Goal: Task Accomplishment & Management: Manage account settings

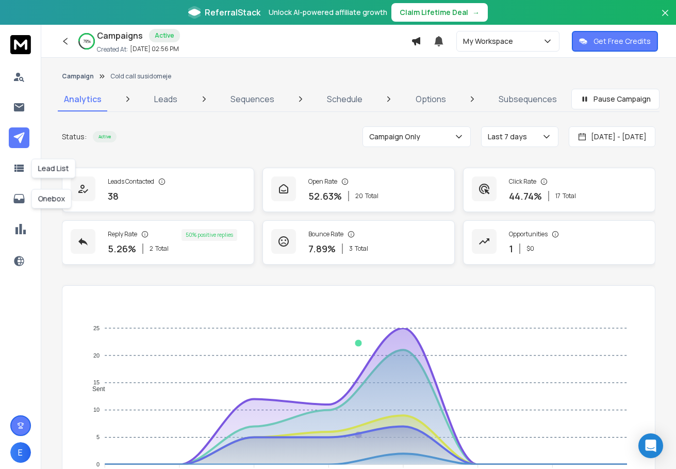
scroll to position [75, 0]
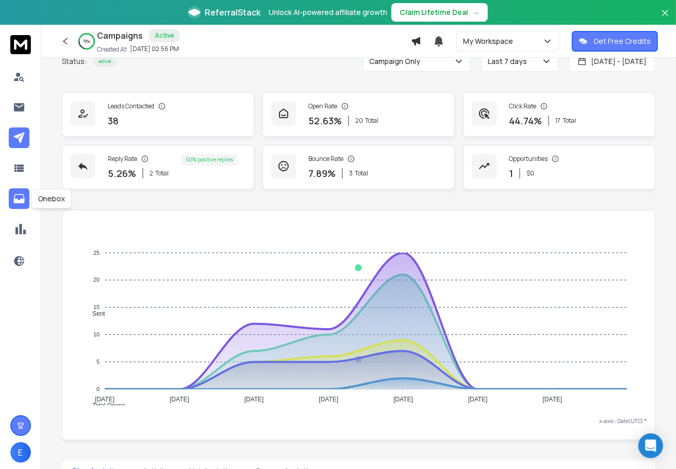
click at [10, 190] on link at bounding box center [19, 198] width 21 height 21
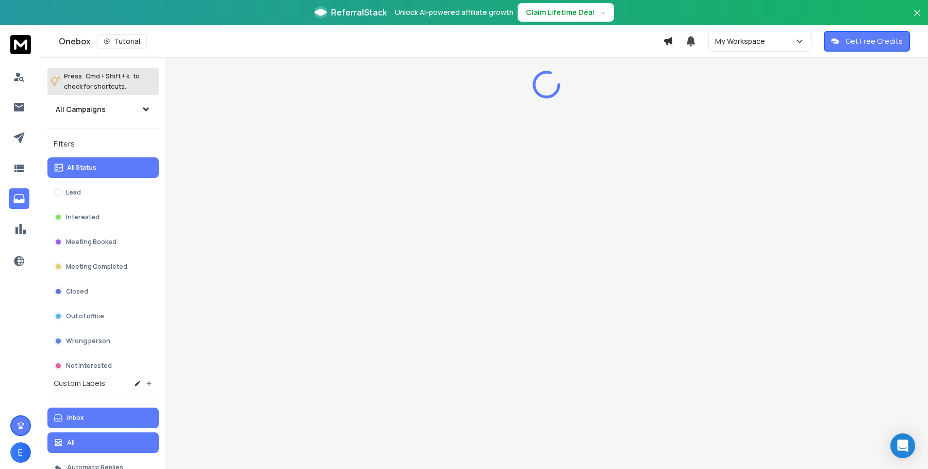
click at [94, 440] on button "All" at bounding box center [102, 442] width 111 height 21
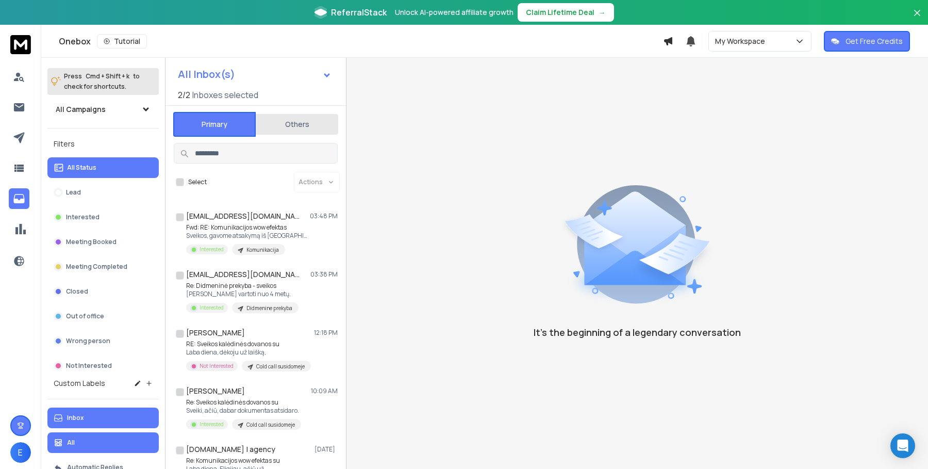
click at [96, 422] on button "Inbox" at bounding box center [102, 417] width 111 height 21
click at [106, 441] on button "All" at bounding box center [102, 442] width 111 height 21
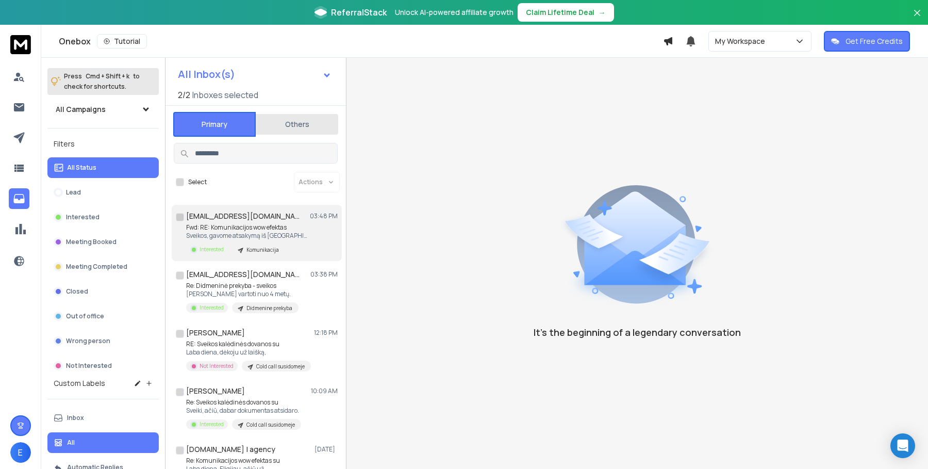
click at [286, 220] on div "deimante@cannumo.lt +1 03:48 PM" at bounding box center [262, 216] width 152 height 10
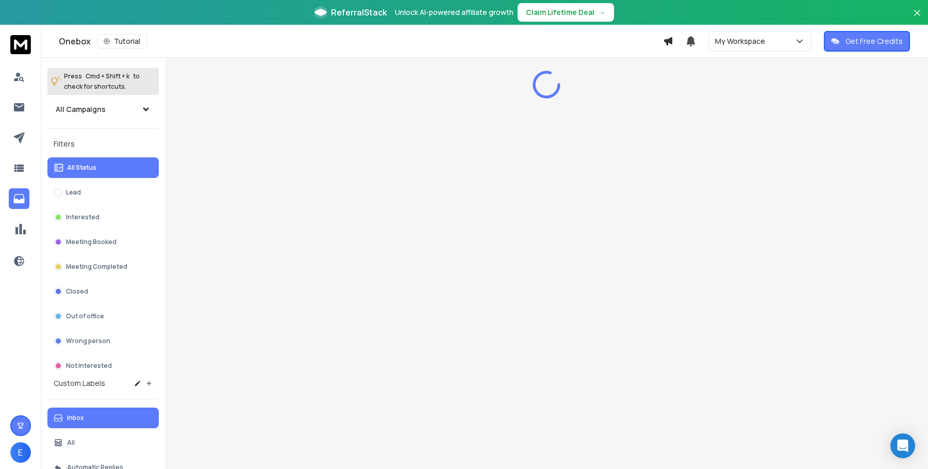
click at [915, 12] on icon "Close banner" at bounding box center [917, 12] width 9 height 9
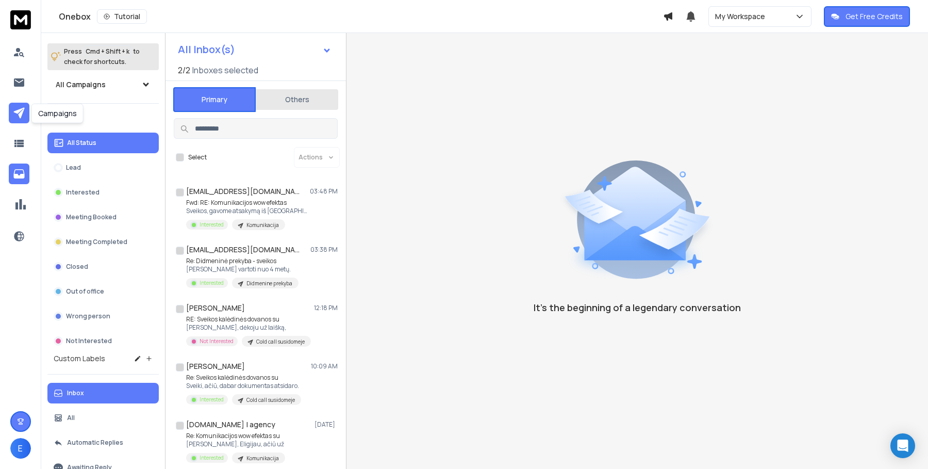
click at [19, 107] on icon at bounding box center [19, 113] width 12 height 12
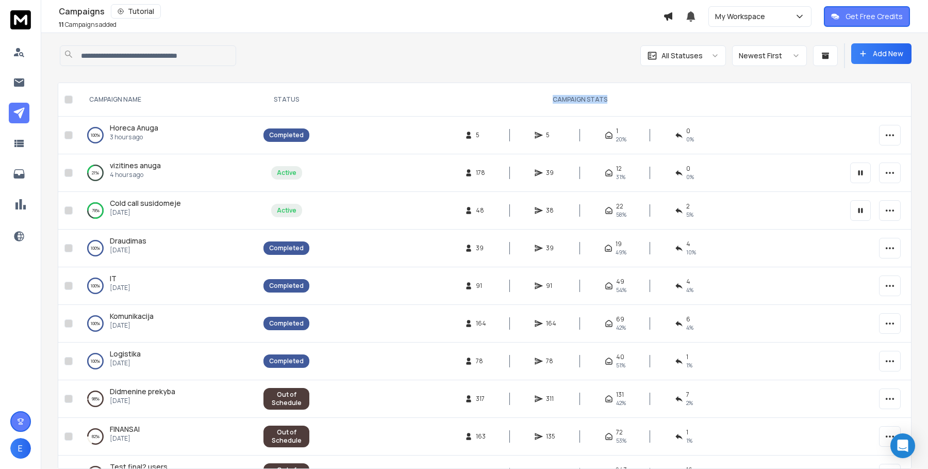
drag, startPoint x: 320, startPoint y: 97, endPoint x: 609, endPoint y: 103, distance: 288.9
click at [608, 103] on th "CAMPAIGN STATS" at bounding box center [580, 100] width 529 height 34
click at [609, 103] on th "CAMPAIGN STATS" at bounding box center [580, 100] width 529 height 34
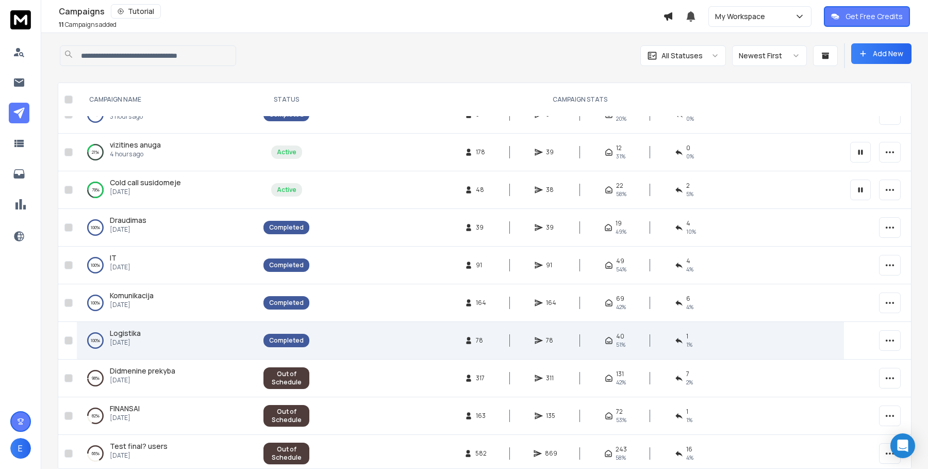
scroll to position [26, 0]
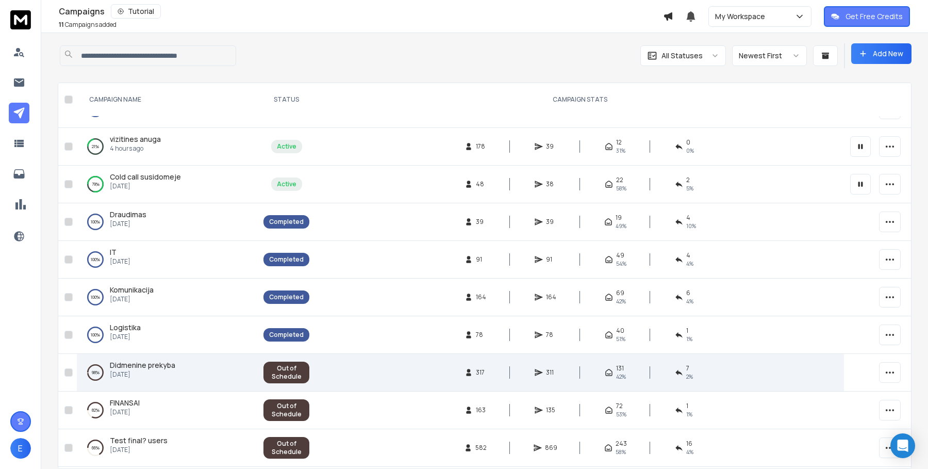
click at [409, 366] on div "317 311 131 42 % 7 2 %" at bounding box center [580, 372] width 516 height 17
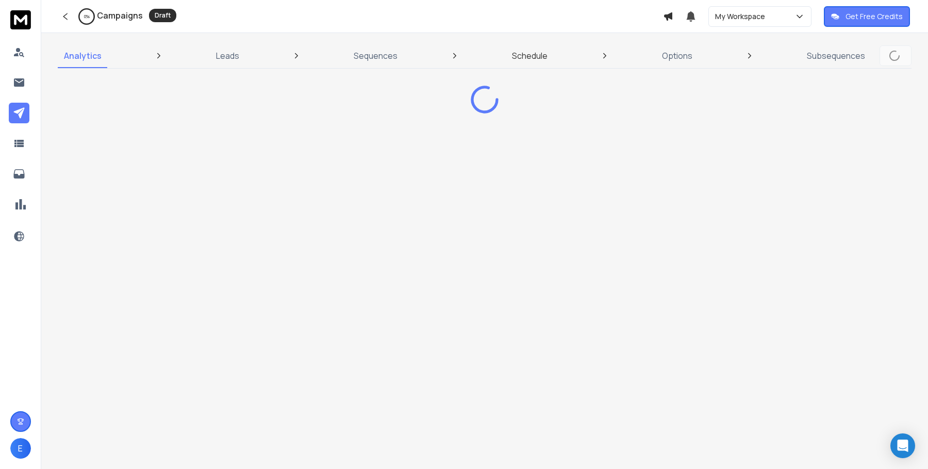
click at [517, 54] on p "Schedule" at bounding box center [530, 56] width 36 height 12
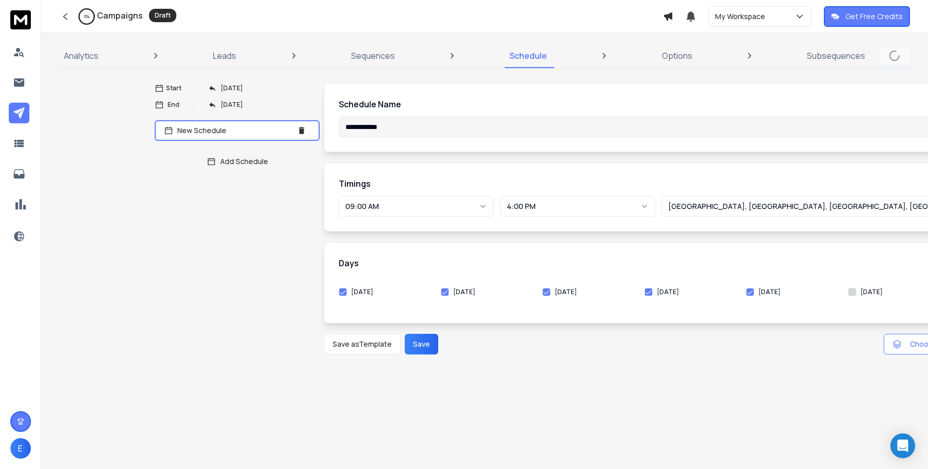
click at [243, 105] on p "Fri Oct 10 2025" at bounding box center [232, 105] width 22 height 8
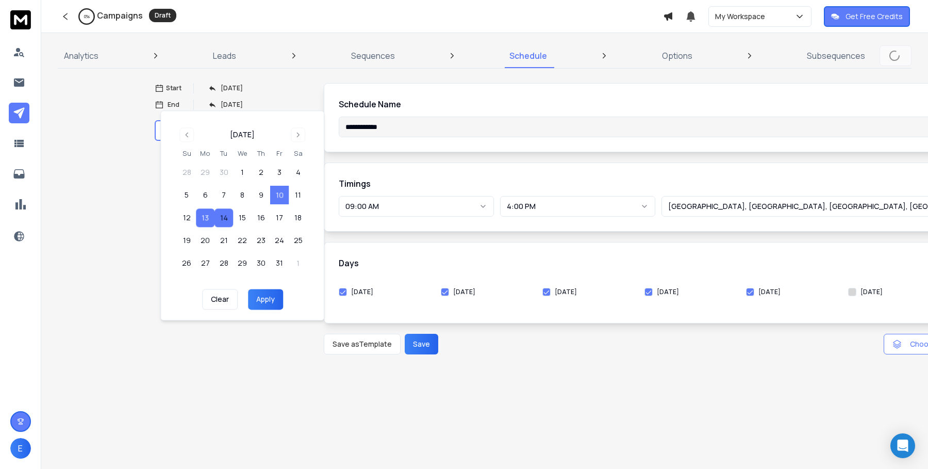
click at [223, 224] on button "14" at bounding box center [224, 218] width 19 height 19
click at [264, 302] on button "Apply" at bounding box center [265, 299] width 35 height 21
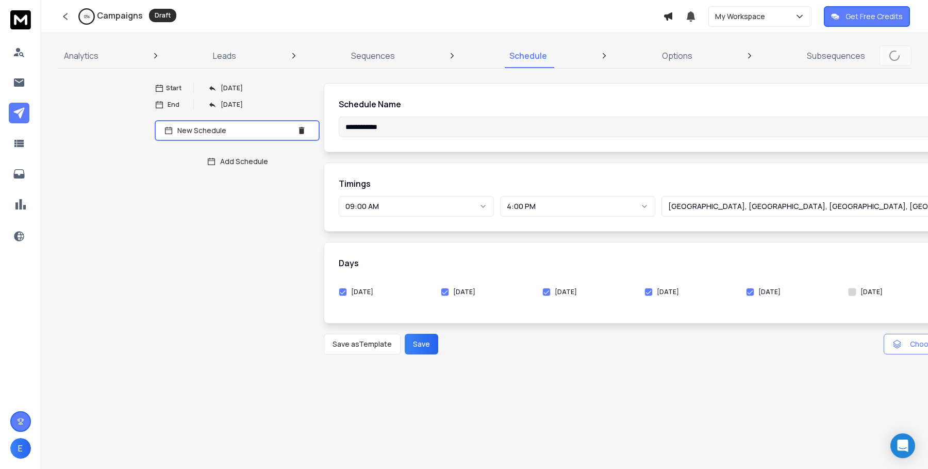
click at [423, 339] on button "Save" at bounding box center [422, 344] width 34 height 21
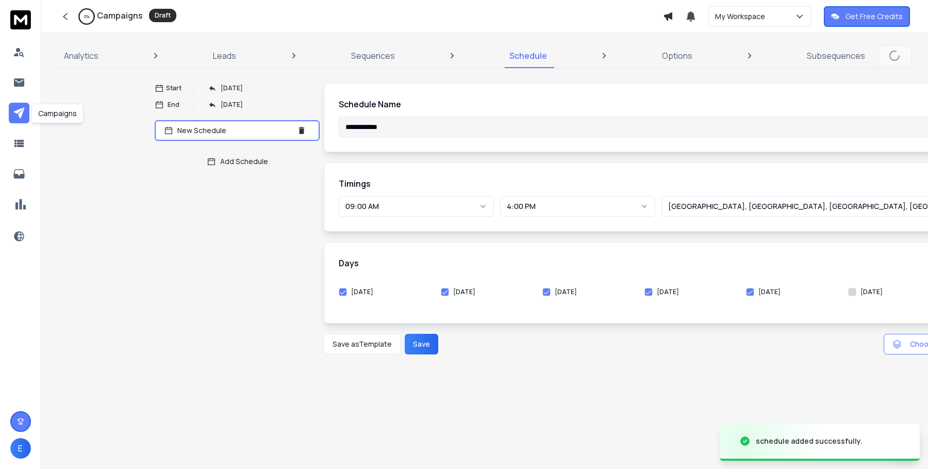
click at [17, 109] on icon at bounding box center [19, 113] width 12 height 12
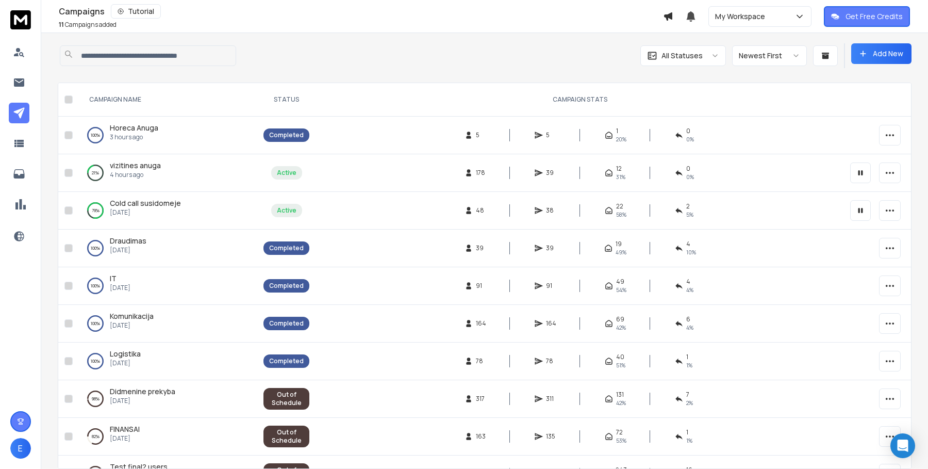
click at [538, 87] on th "CAMPAIGN STATS" at bounding box center [580, 100] width 529 height 34
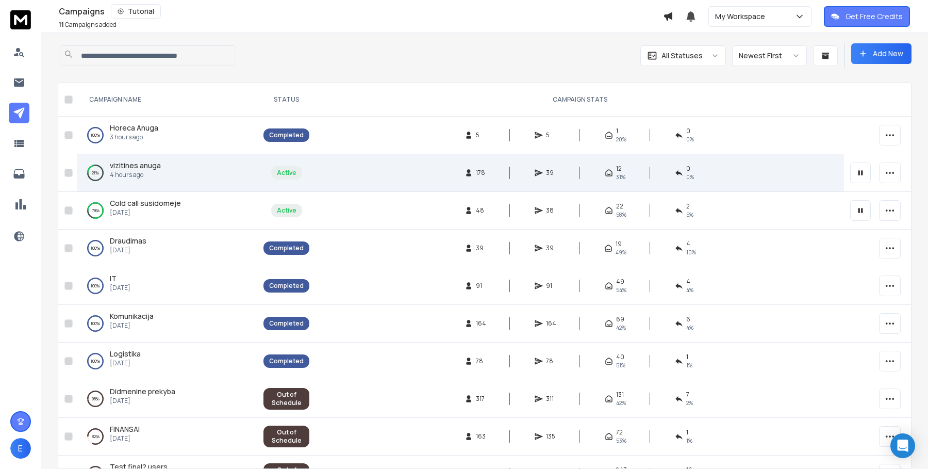
click at [417, 177] on div "178 39 12 31 % 0 0 %" at bounding box center [580, 173] width 516 height 17
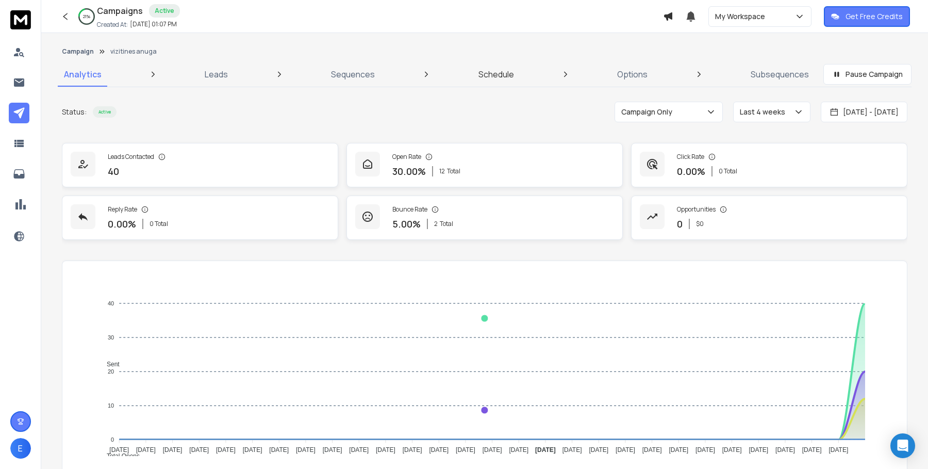
click at [516, 73] on link "Schedule" at bounding box center [496, 74] width 48 height 25
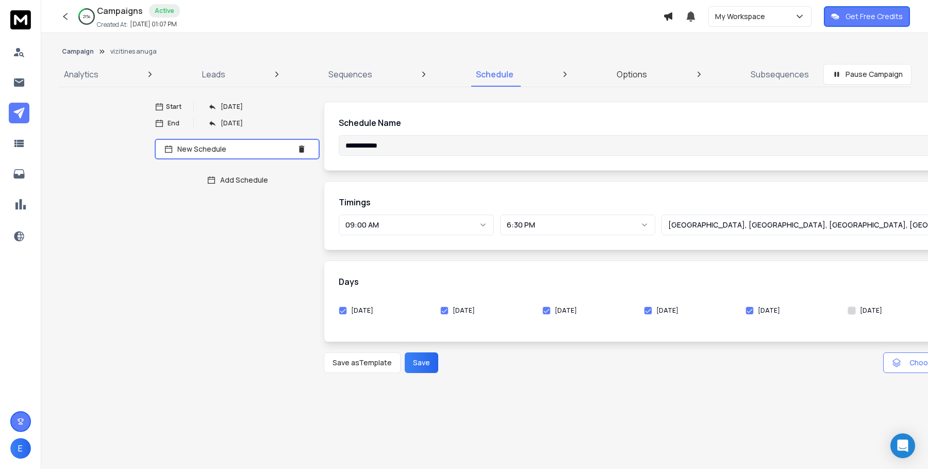
click at [647, 73] on p "Options" at bounding box center [632, 74] width 30 height 12
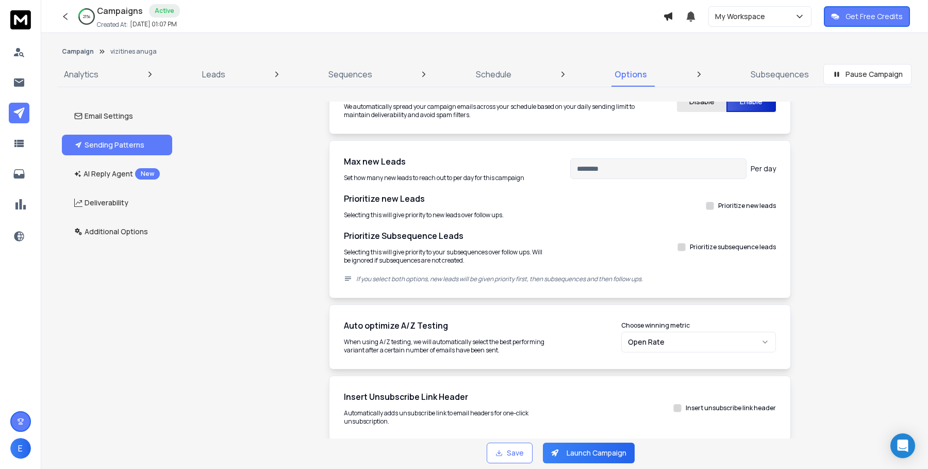
scroll to position [461, 0]
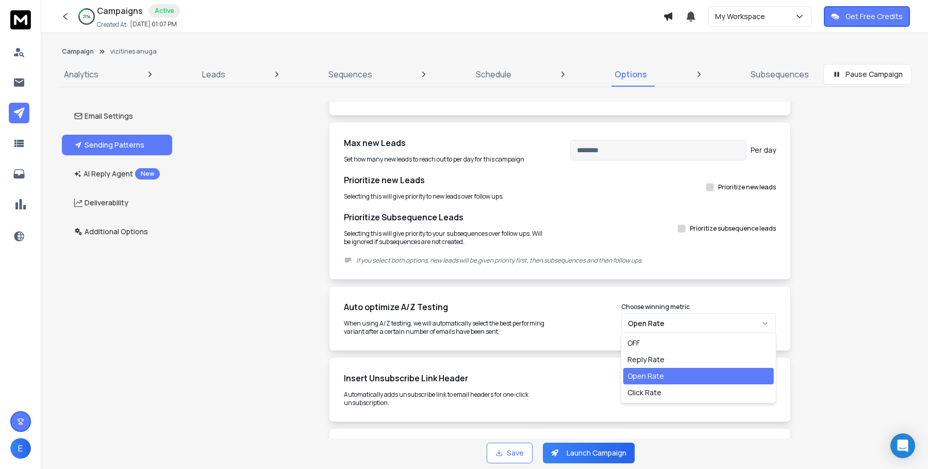
click at [671, 322] on button "Open Rate" at bounding box center [698, 323] width 155 height 21
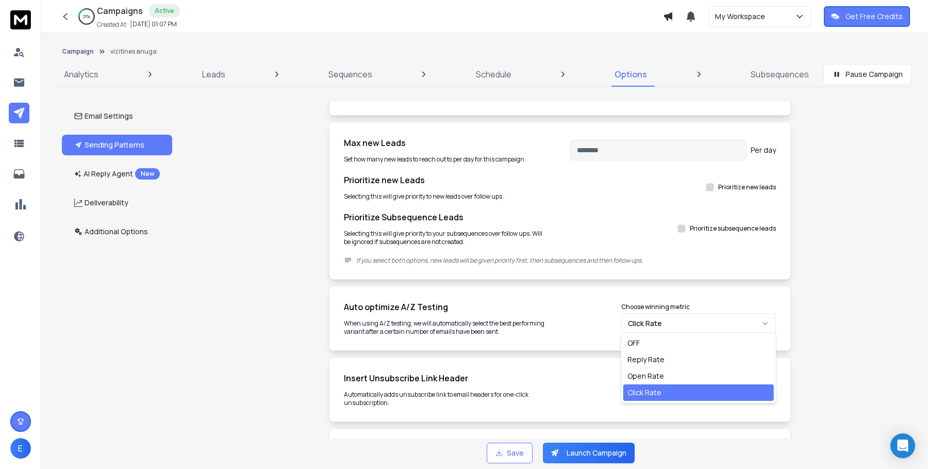
click at [655, 319] on button "Click Rate" at bounding box center [698, 323] width 155 height 21
select select "**********"
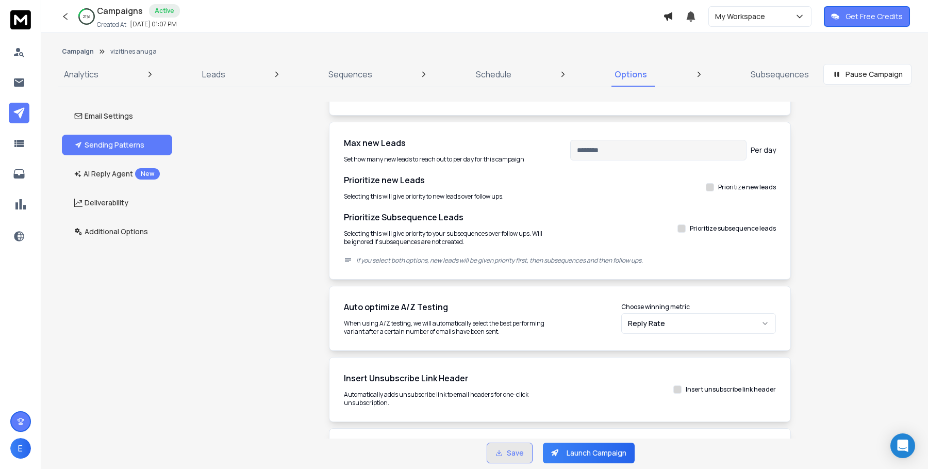
click at [519, 449] on button "Save" at bounding box center [510, 452] width 46 height 21
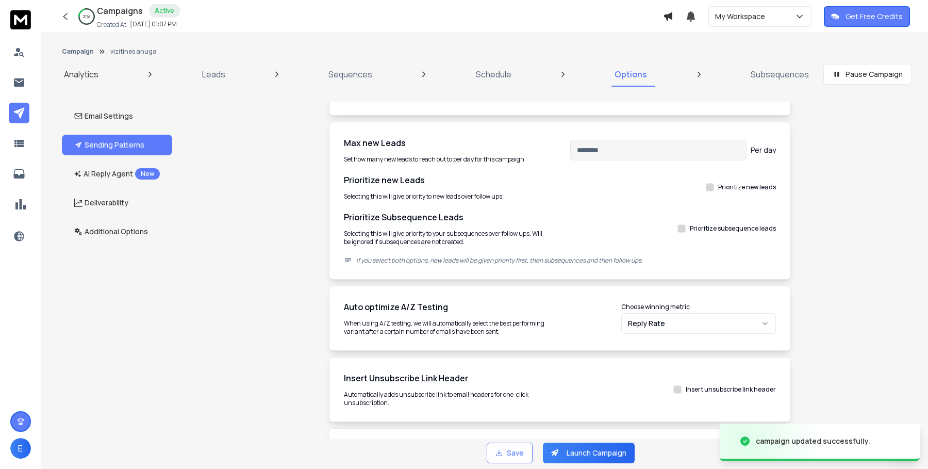
click at [101, 68] on link "Analytics" at bounding box center [81, 74] width 47 height 25
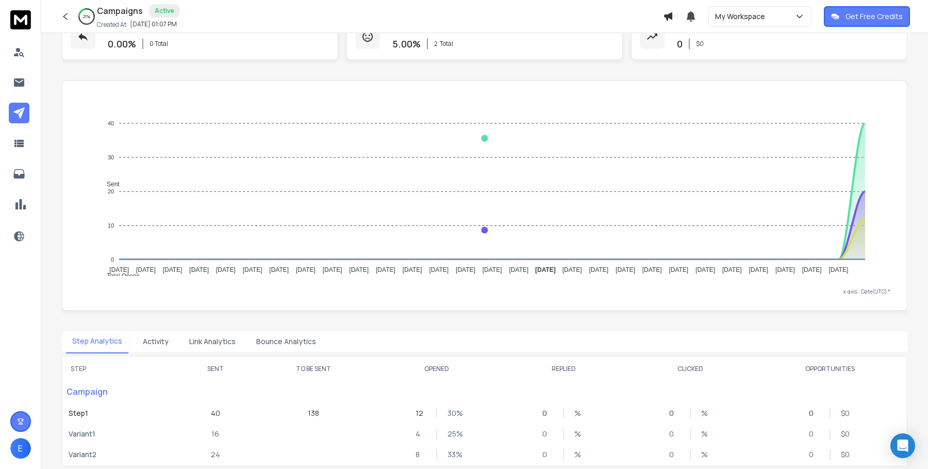
scroll to position [183, 0]
click at [16, 175] on icon at bounding box center [18, 173] width 11 height 9
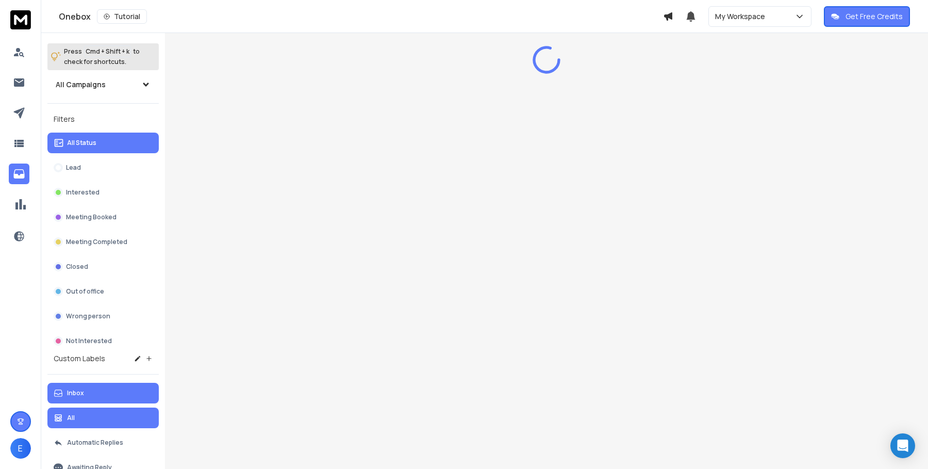
click at [113, 426] on button "All" at bounding box center [102, 417] width 111 height 21
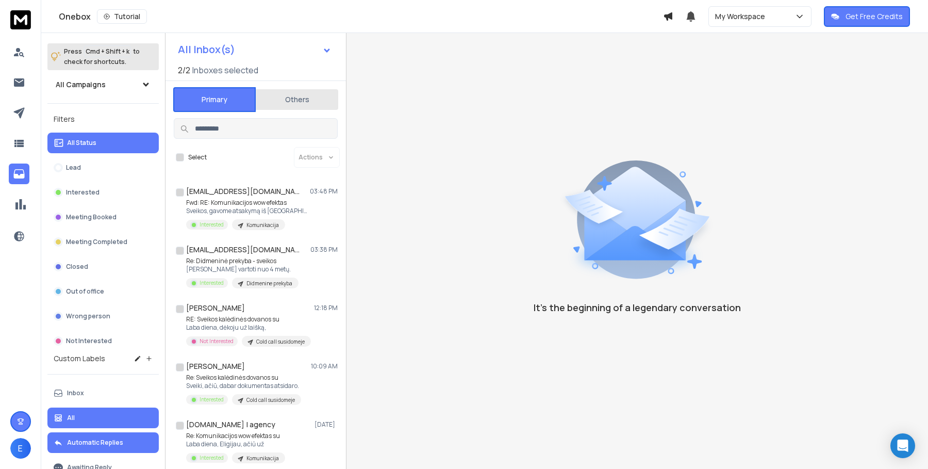
click at [115, 437] on div "Automatic Replies" at bounding box center [89, 442] width 70 height 12
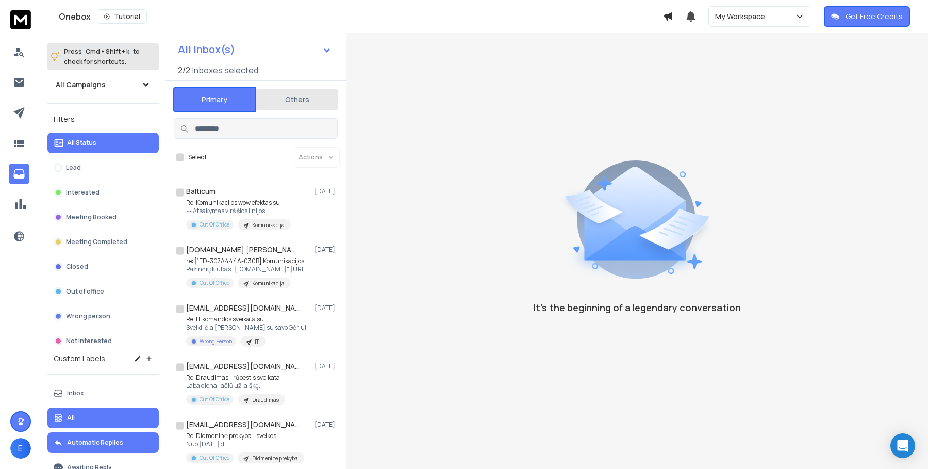
click at [110, 412] on button "All" at bounding box center [102, 417] width 111 height 21
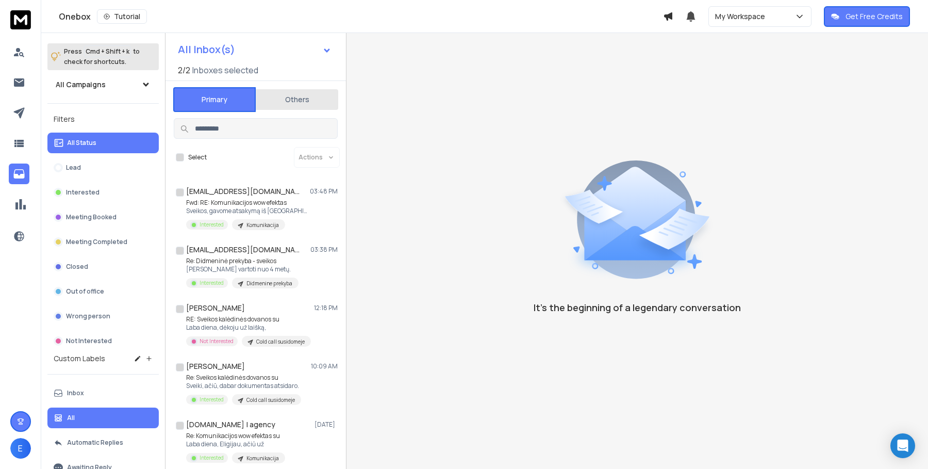
click at [29, 105] on div at bounding box center [21, 115] width 24 height 24
click at [20, 109] on icon at bounding box center [18, 113] width 11 height 11
